Goal: Information Seeking & Learning: Check status

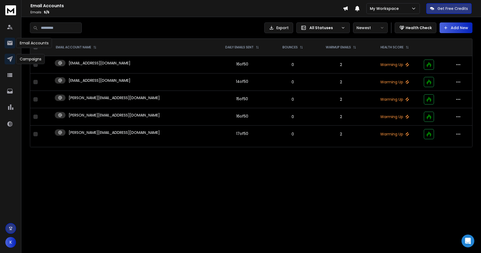
click at [11, 63] on link at bounding box center [10, 59] width 11 height 11
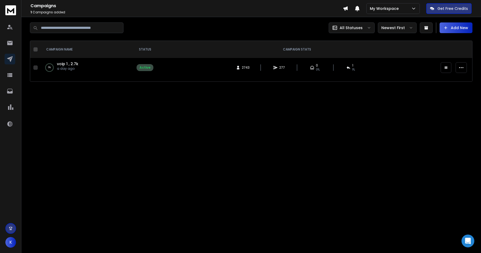
click at [70, 64] on span "voip 1 , 2.7k" at bounding box center [67, 63] width 21 height 5
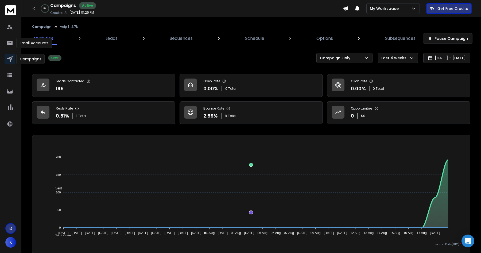
click at [10, 60] on icon at bounding box center [10, 59] width 6 height 6
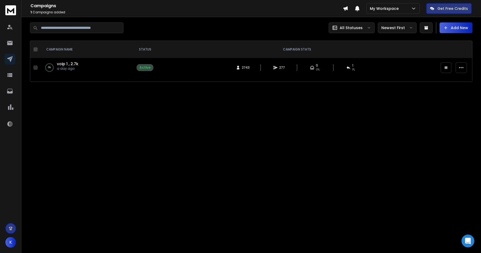
click at [91, 71] on div "0 % voip 1 , 2.7k a day ago" at bounding box center [86, 67] width 83 height 13
